Goal: Task Accomplishment & Management: Manage account settings

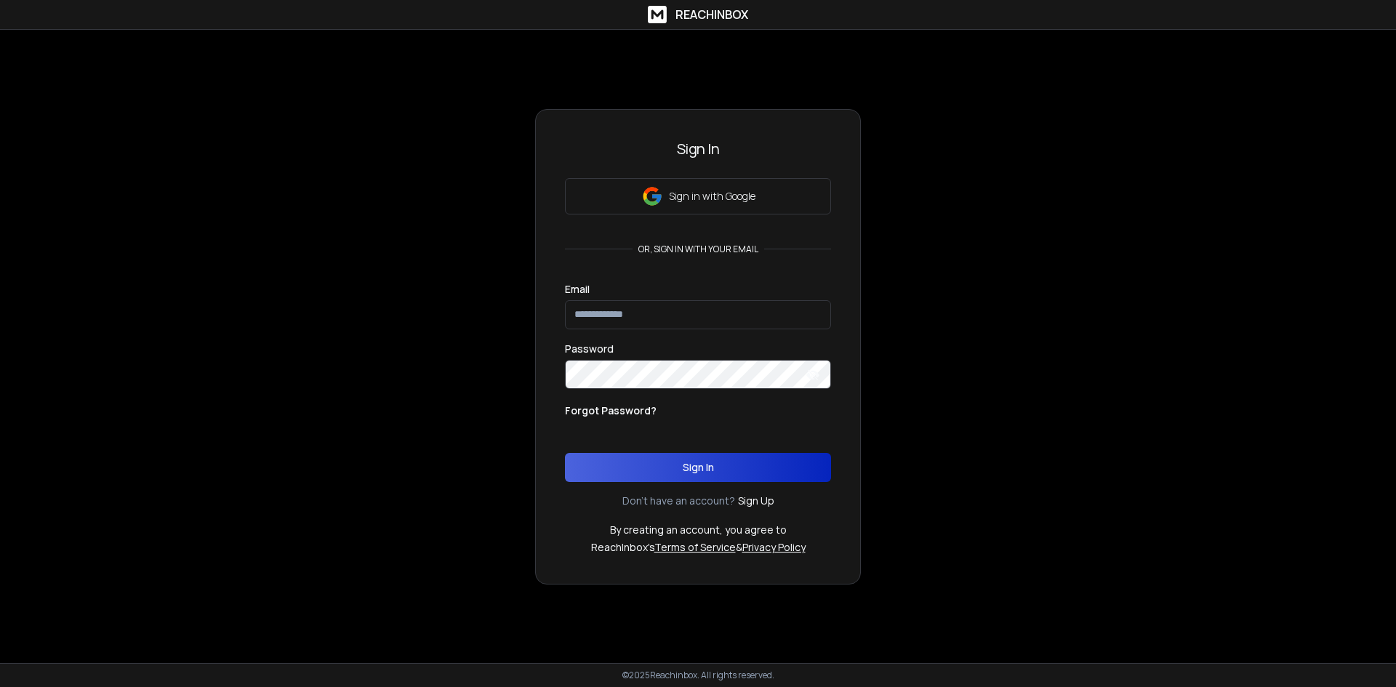
click at [631, 325] on input "email" at bounding box center [698, 314] width 266 height 29
type input "**********"
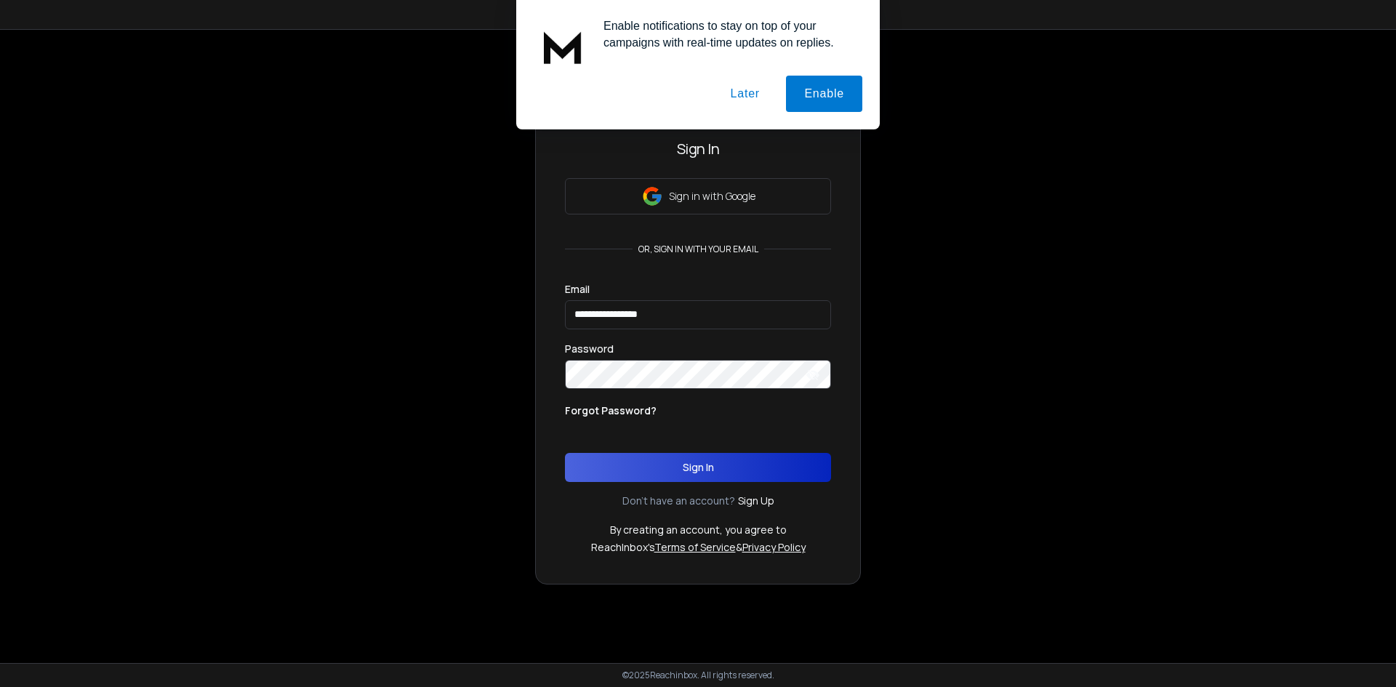
click at [812, 371] on icon at bounding box center [812, 374] width 13 height 9
click at [679, 472] on button "Sign In" at bounding box center [698, 467] width 266 height 29
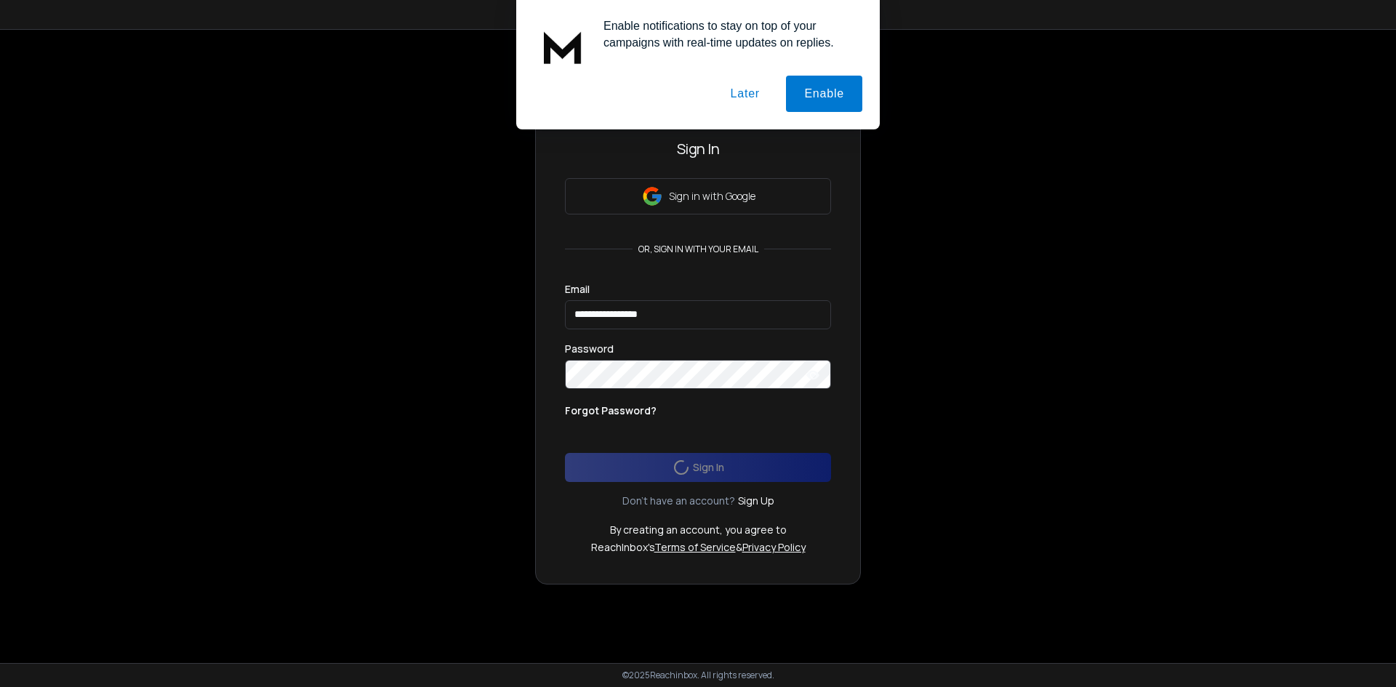
click at [735, 101] on button "Later" at bounding box center [744, 94] width 65 height 36
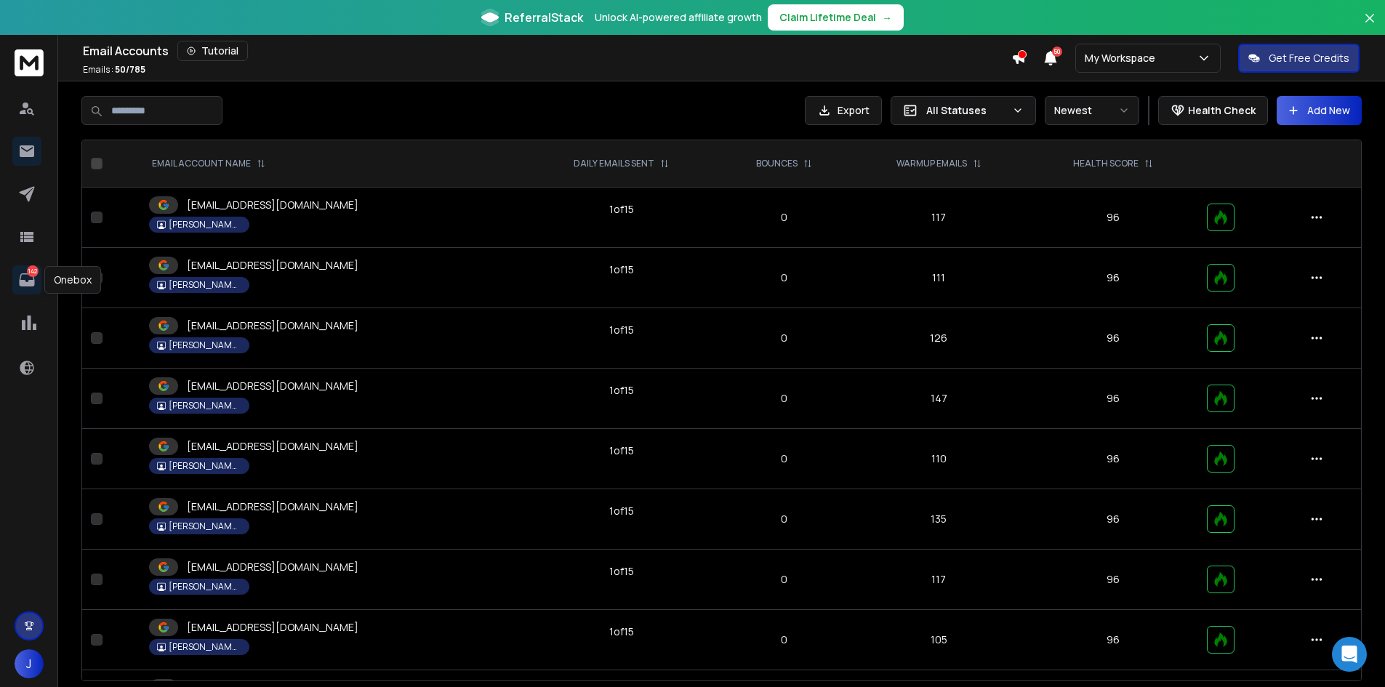
click at [26, 281] on icon at bounding box center [26, 279] width 17 height 17
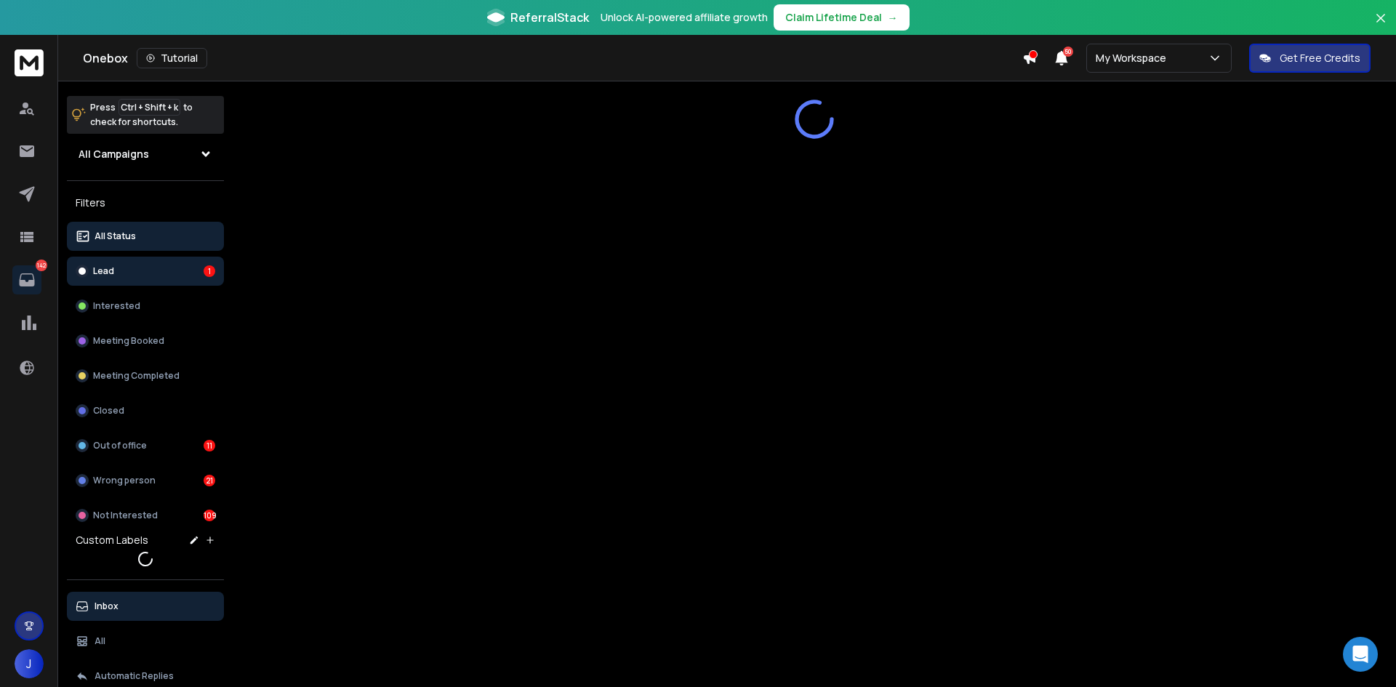
click at [194, 273] on button "Lead 1" at bounding box center [145, 271] width 157 height 29
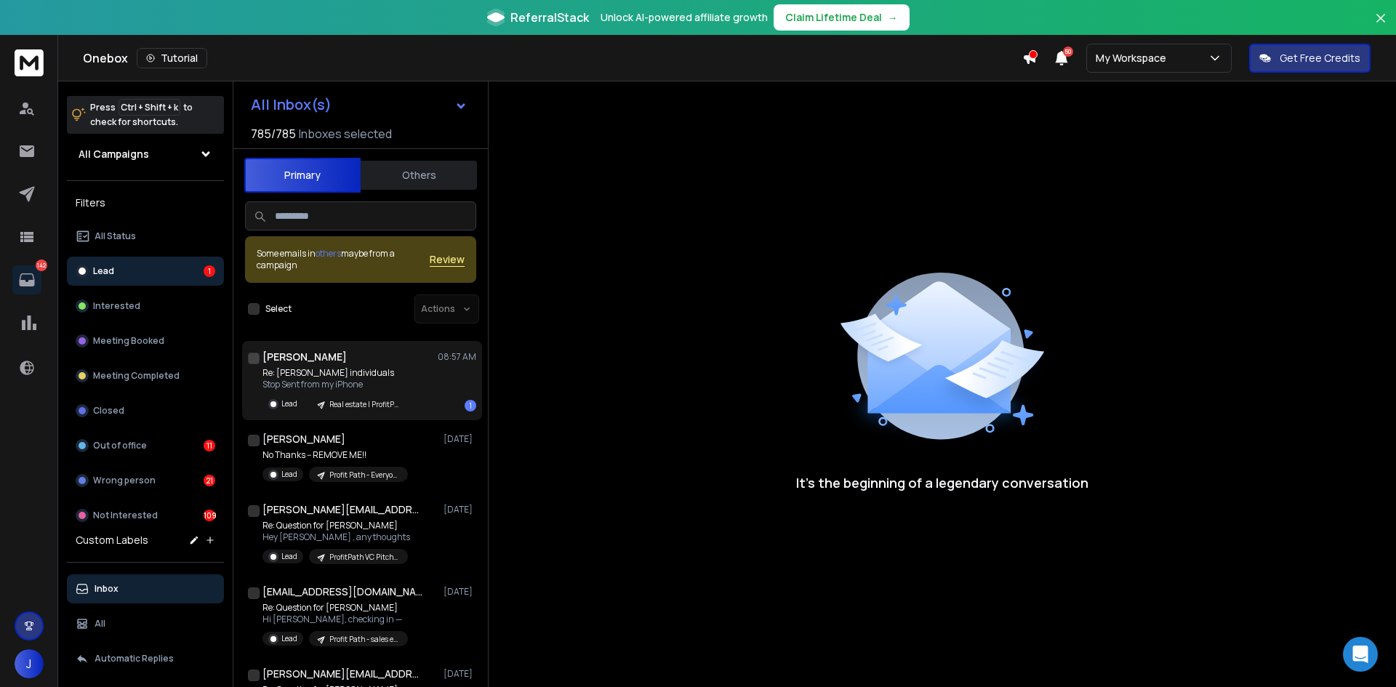
click at [364, 379] on p "Stop Sent from my iPhone" at bounding box center [334, 385] width 145 height 12
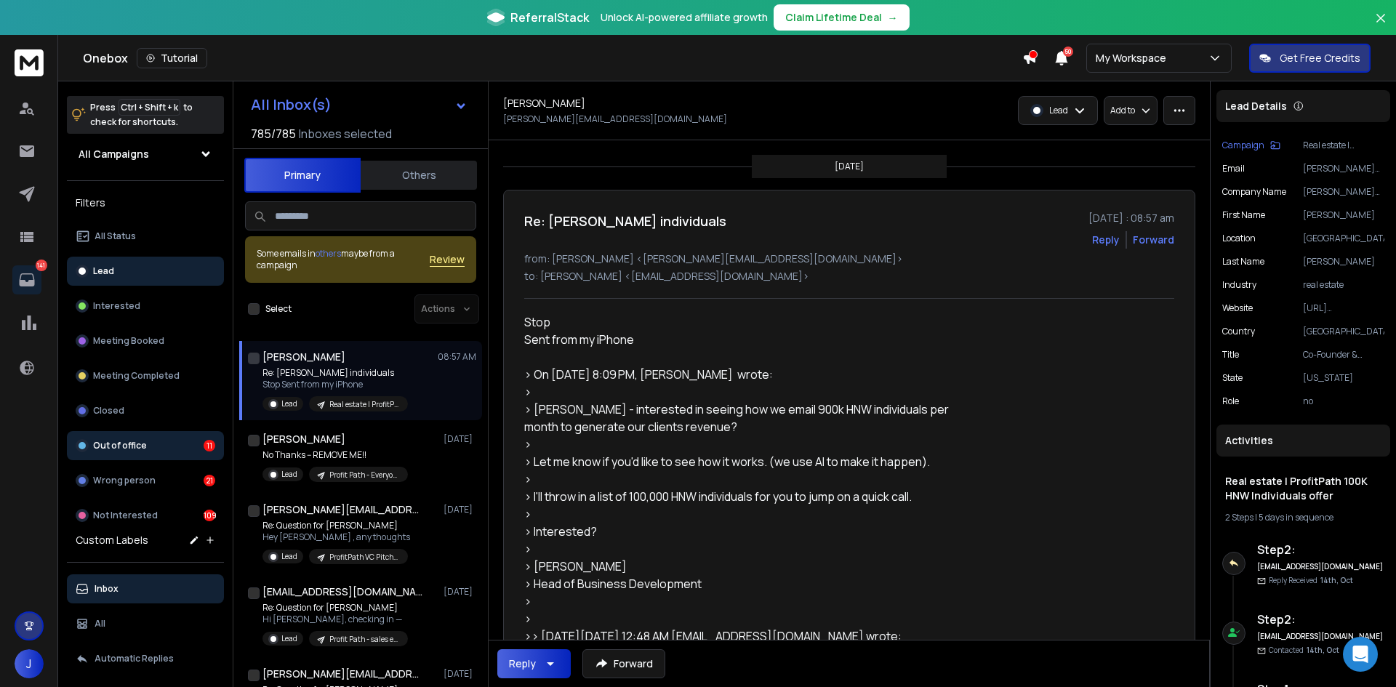
click at [187, 438] on button "Out of office 11" at bounding box center [145, 445] width 157 height 29
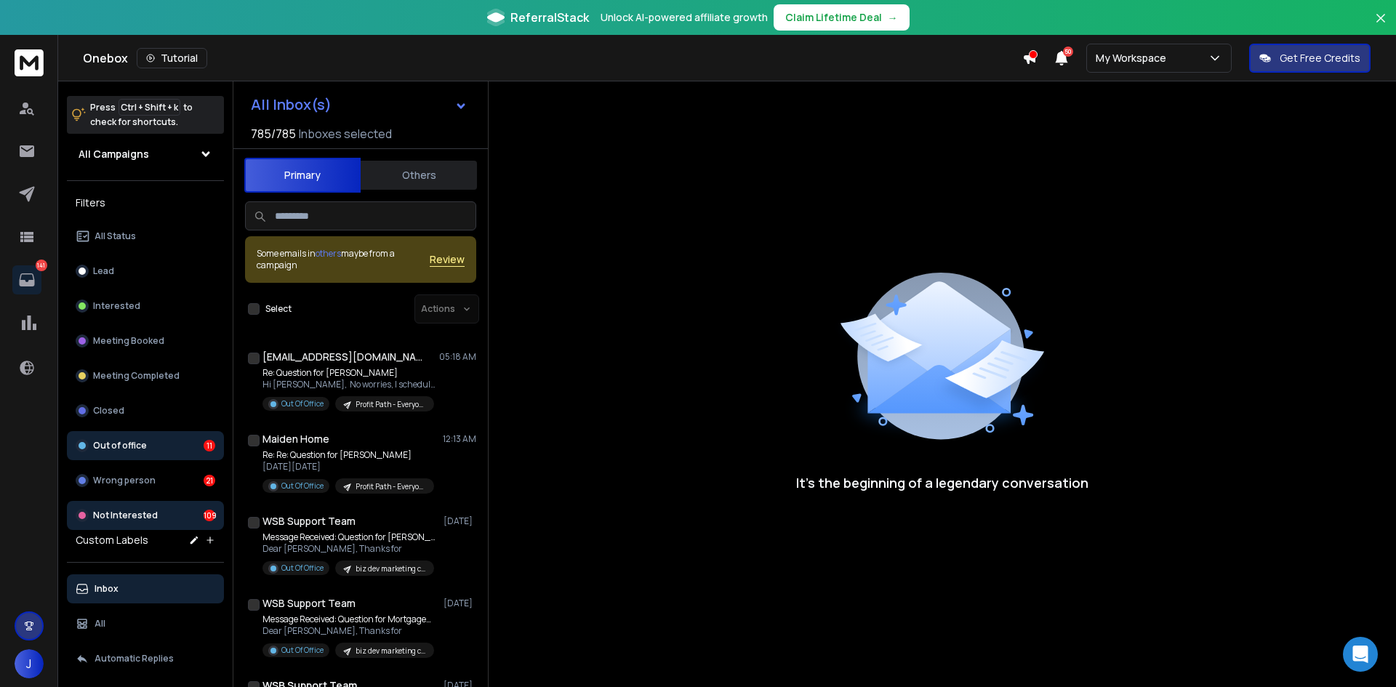
click at [162, 521] on button "Not Interested 109" at bounding box center [145, 515] width 157 height 29
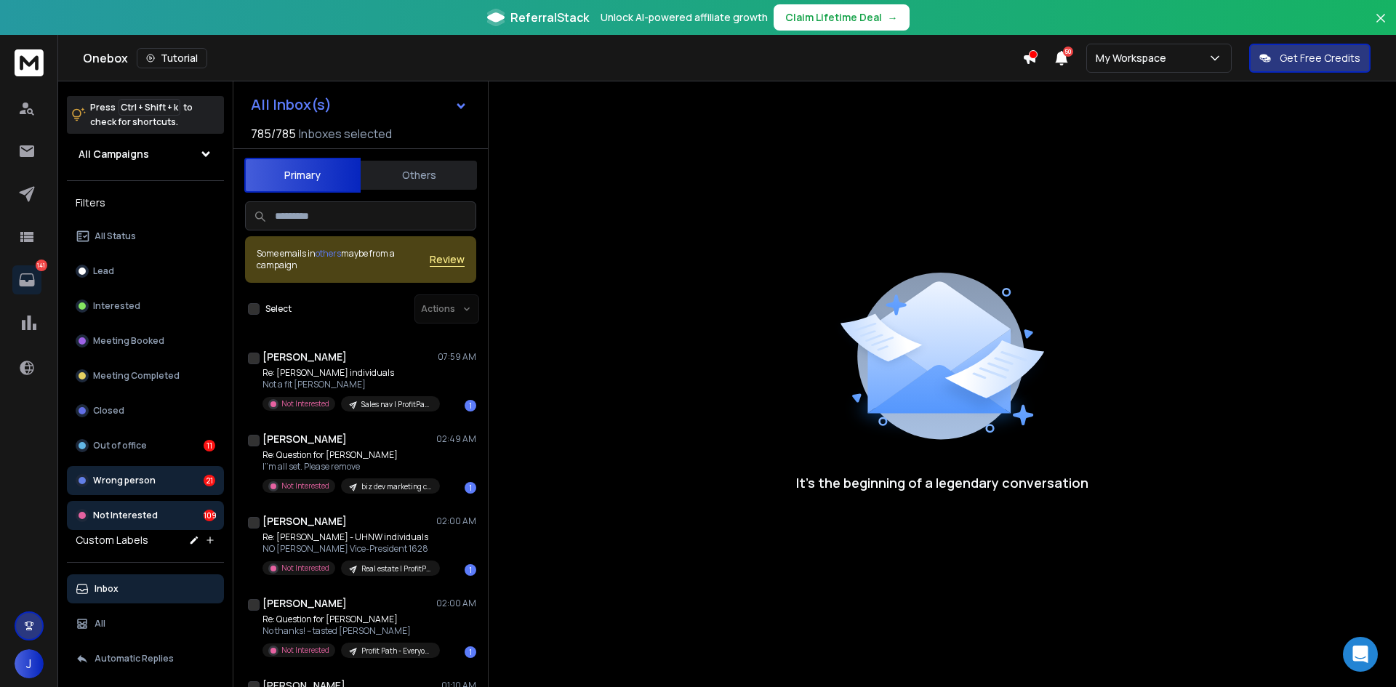
click at [181, 470] on button "Wrong person 21" at bounding box center [145, 480] width 157 height 29
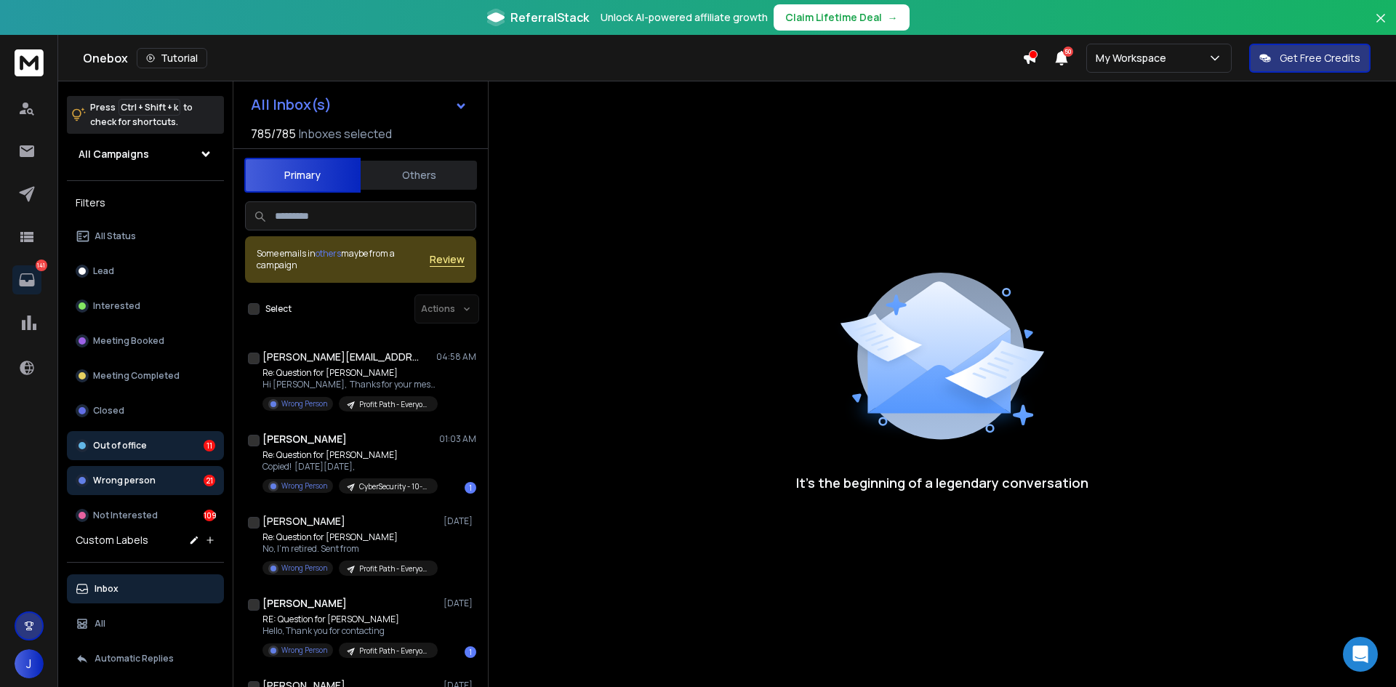
click at [169, 440] on button "Out of office 11" at bounding box center [145, 445] width 157 height 29
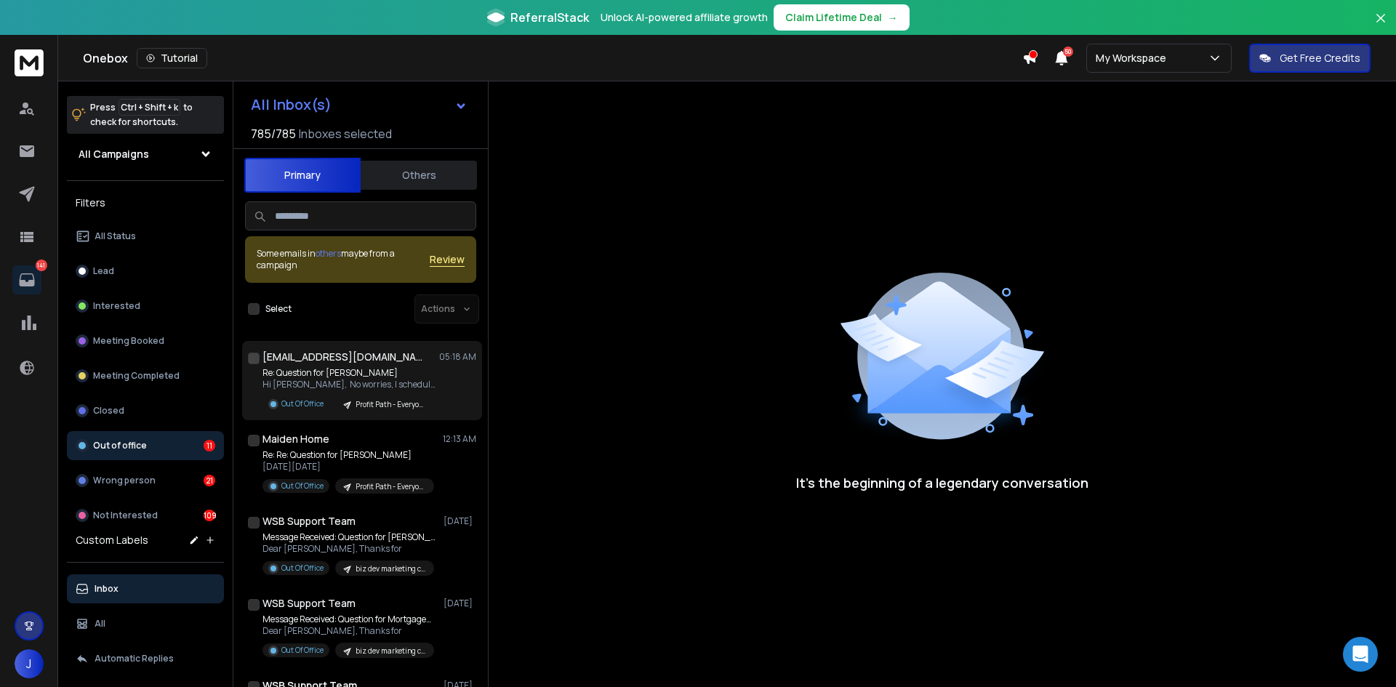
click at [369, 374] on p "Re: Question for Felix" at bounding box center [349, 373] width 174 height 12
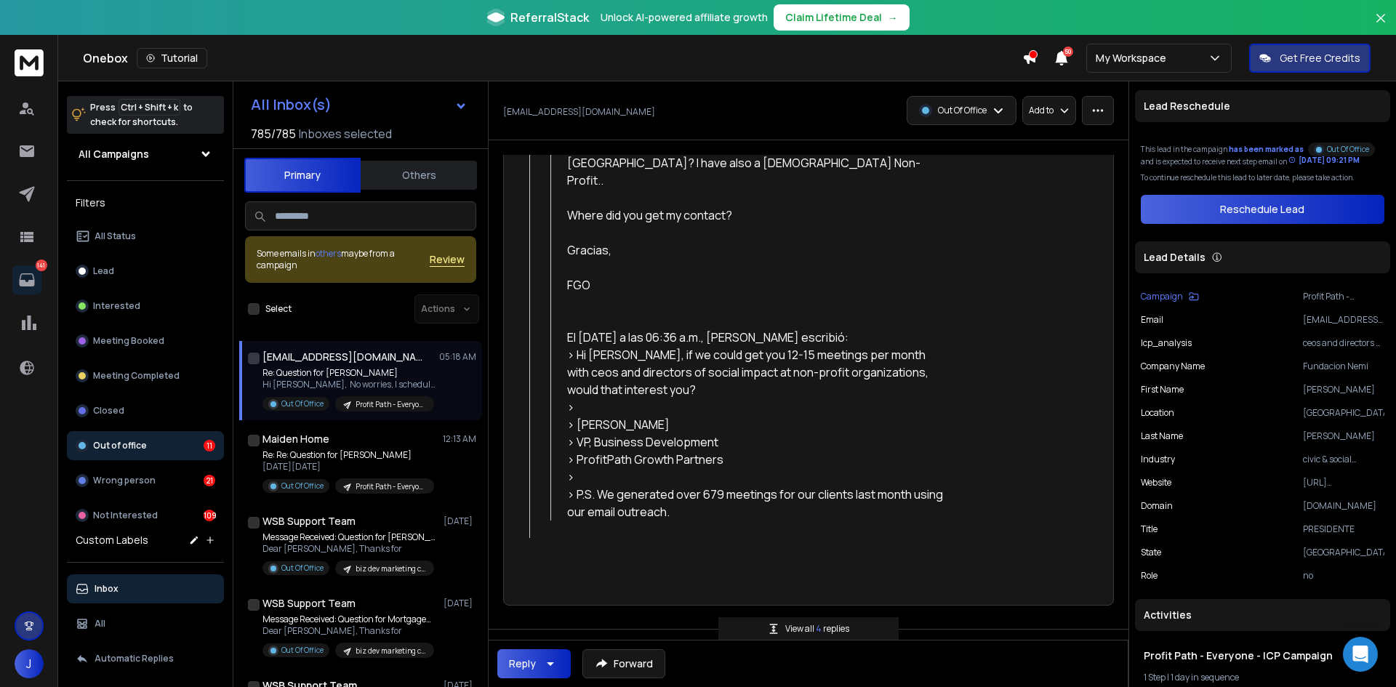
scroll to position [909, 0]
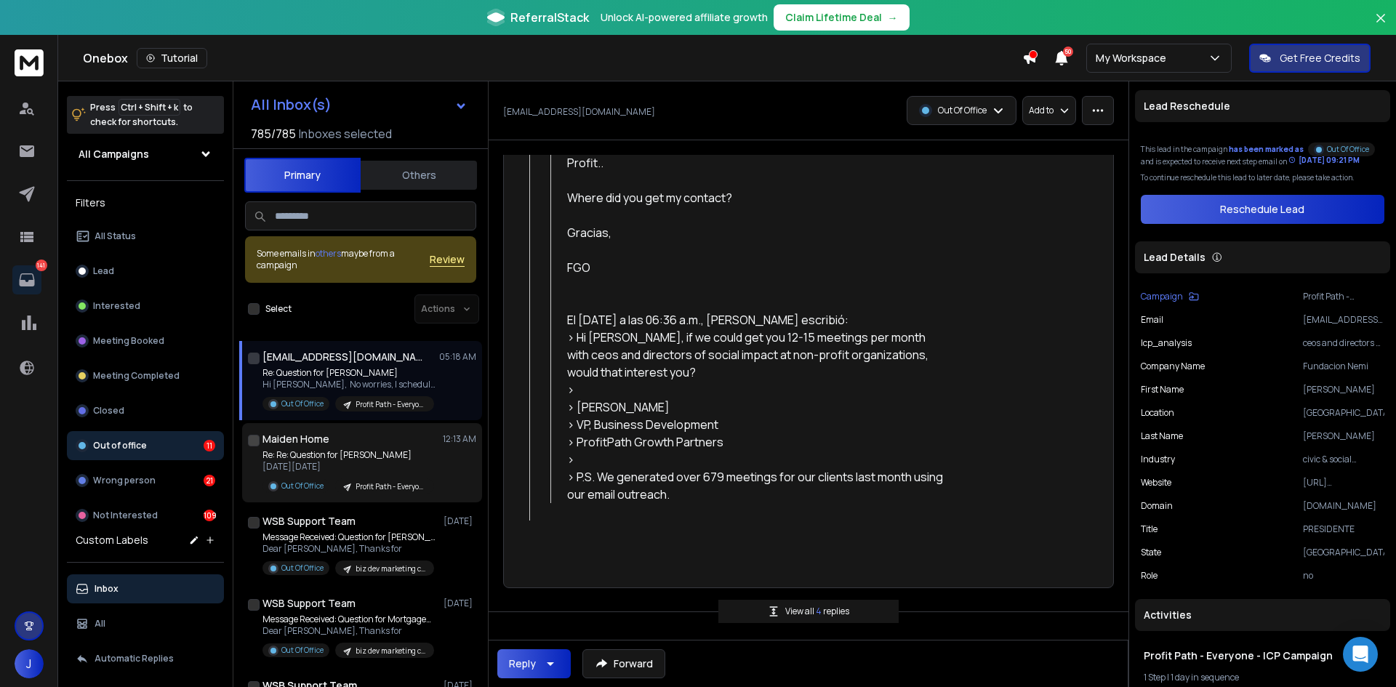
click at [408, 451] on p "Re: Re: Question for Nidhi" at bounding box center [348, 455] width 172 height 12
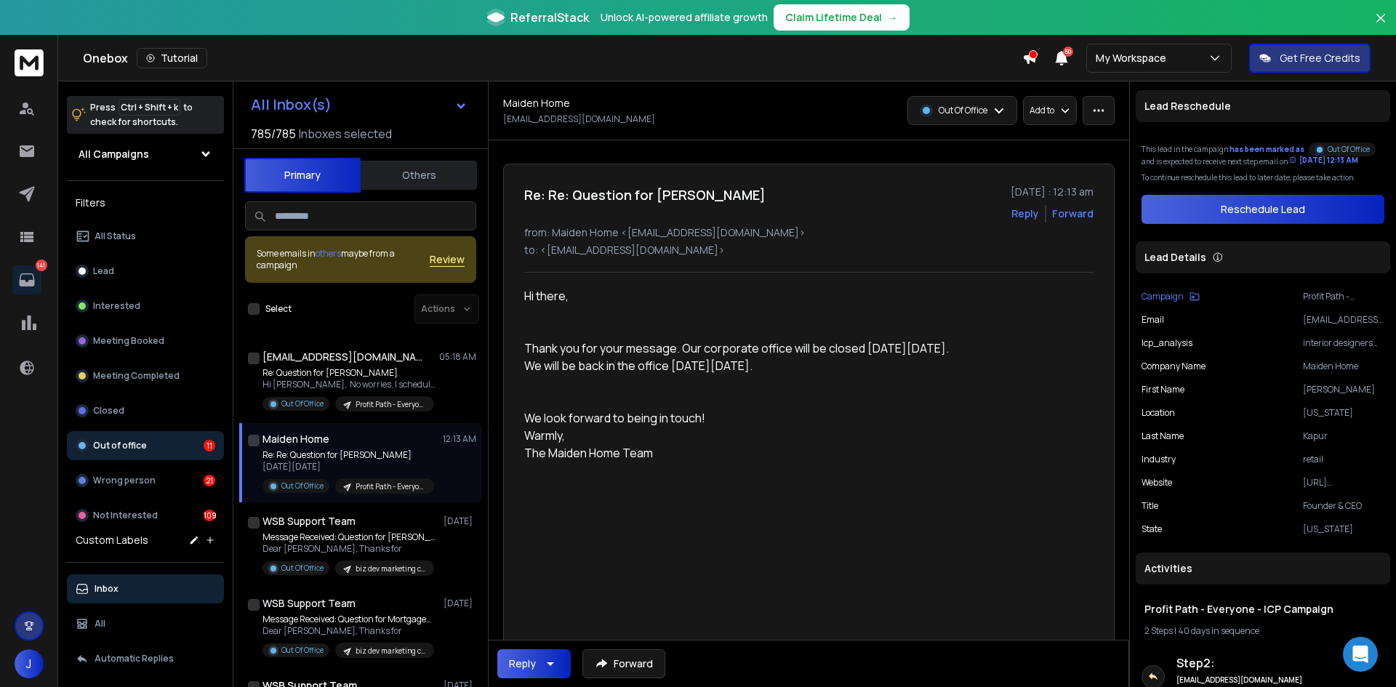
scroll to position [0, 0]
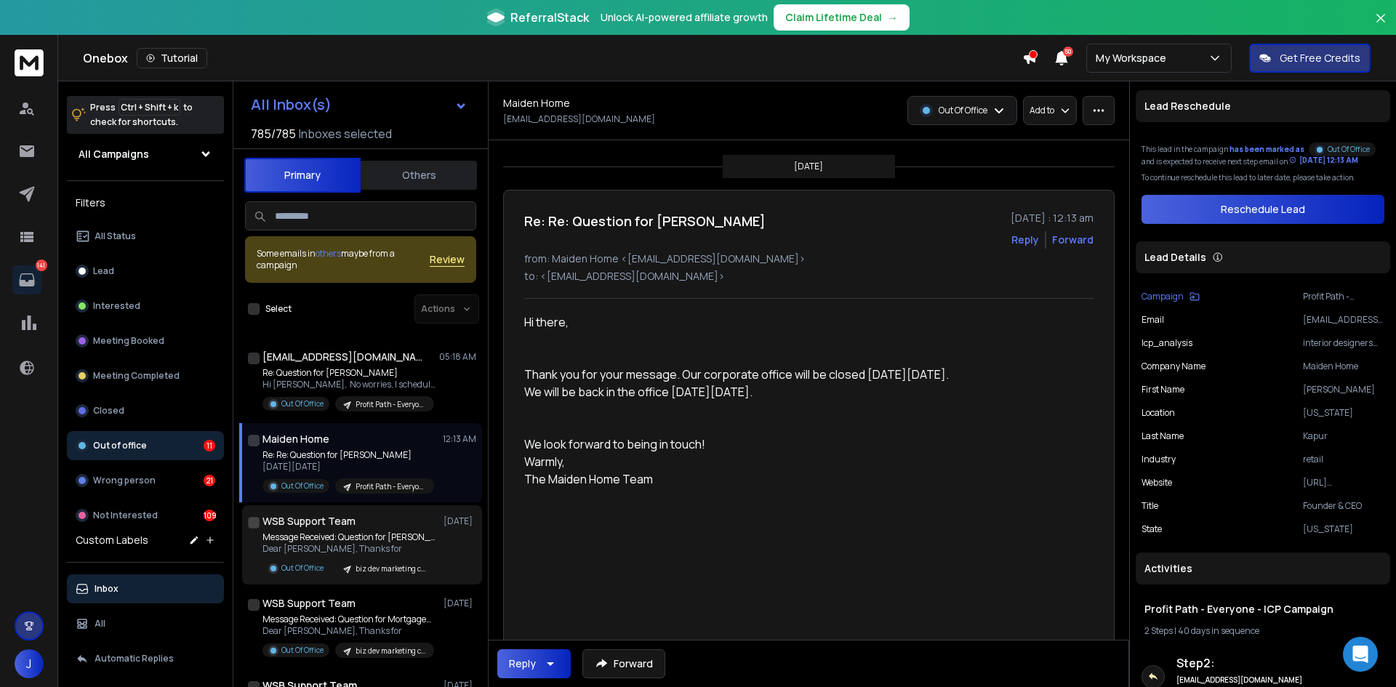
click at [377, 527] on div "WSB Support Team 13 Oct" at bounding box center [369, 521] width 214 height 15
